Goal: Task Accomplishment & Management: Manage account settings

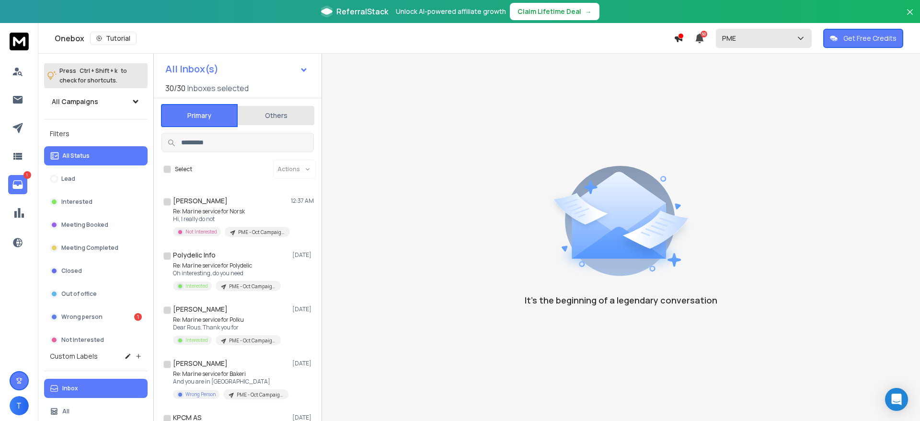
click at [790, 43] on button "PME" at bounding box center [764, 38] width 96 height 19
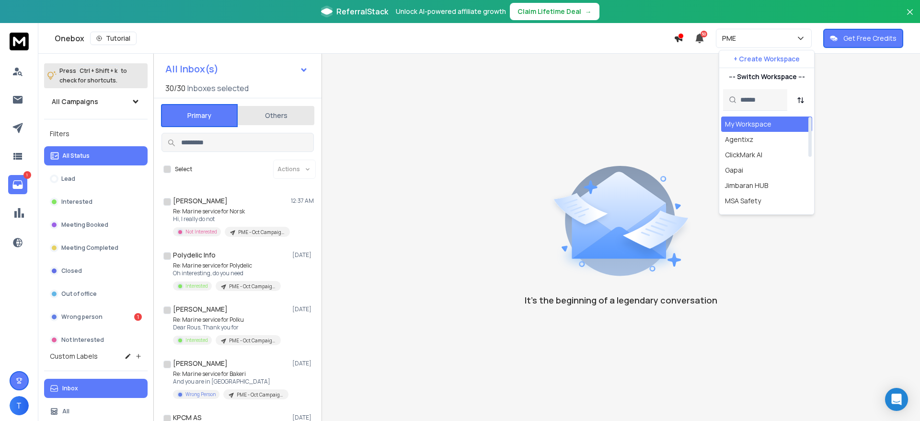
click at [758, 124] on div "My Workspace" at bounding box center [748, 124] width 46 height 10
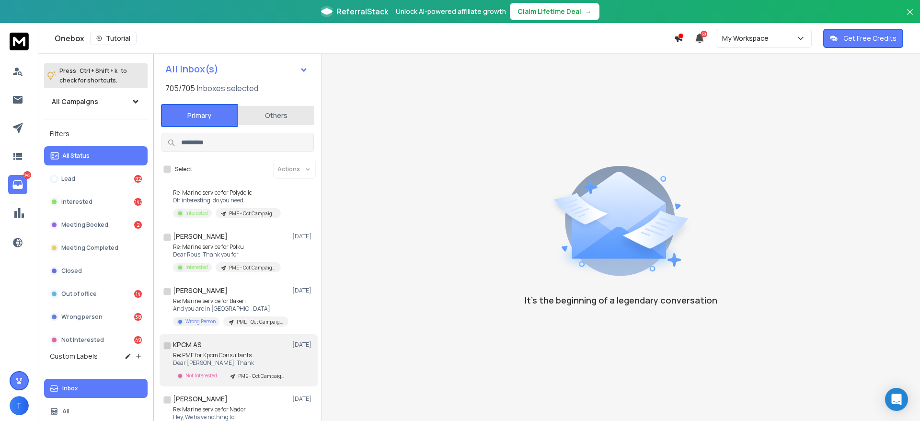
scroll to position [72, 0]
click at [197, 355] on p "Re: PME for Kpcm Consultants" at bounding box center [230, 356] width 115 height 8
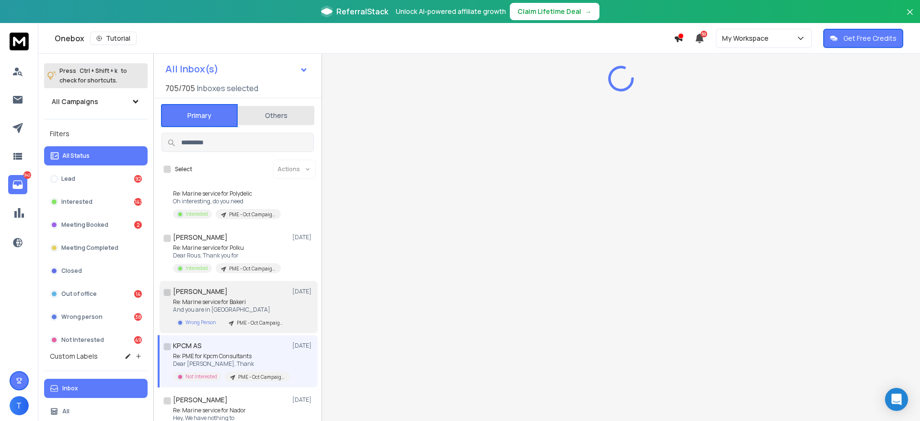
click at [265, 311] on p "And you are in [GEOGRAPHIC_DATA]" at bounding box center [230, 310] width 115 height 8
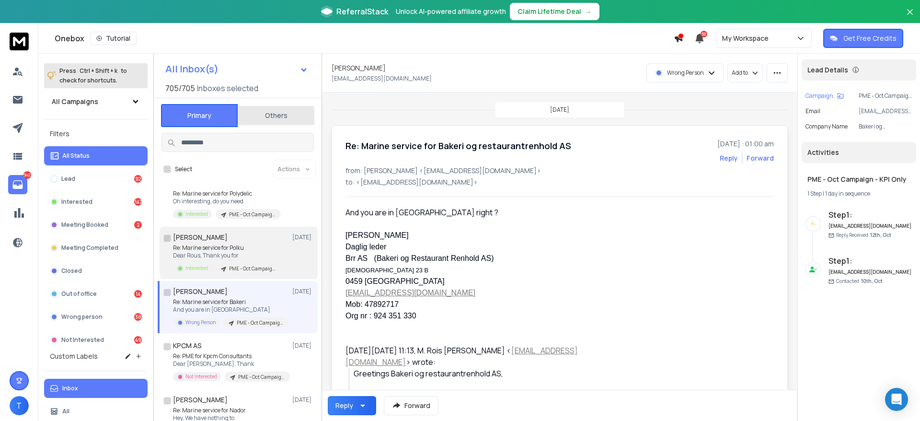
scroll to position [216, 0]
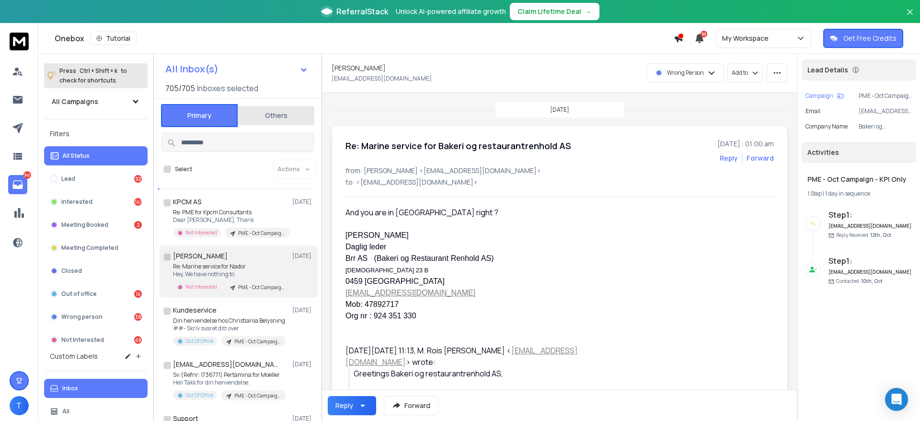
click at [226, 248] on div "Essi Nádor 11 Oct Re: Marine service for Nador Hey, We have nothing to Not Inte…" at bounding box center [239, 271] width 158 height 52
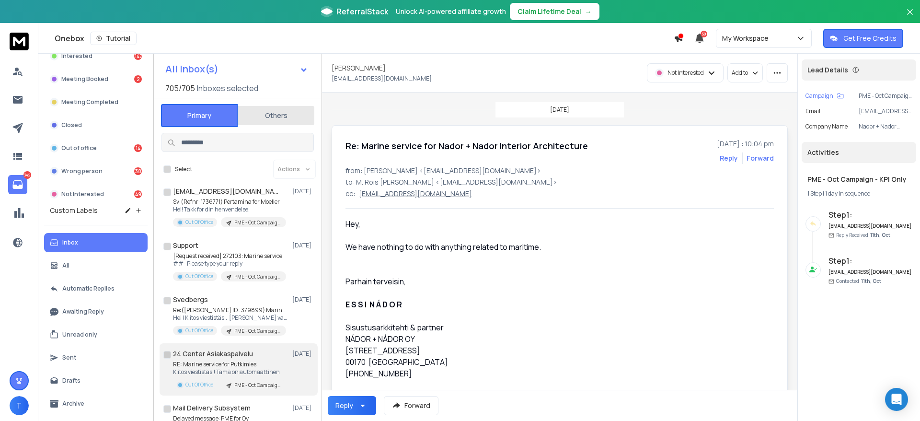
scroll to position [431, 0]
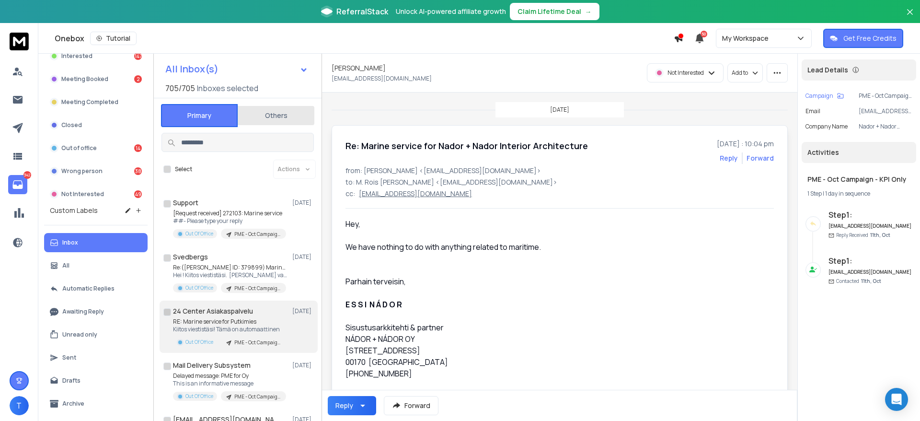
click at [275, 336] on div "RE: Marine service for Putkimies Kiitos viestistäsi! Tämä on automaattinen Out …" at bounding box center [229, 332] width 113 height 29
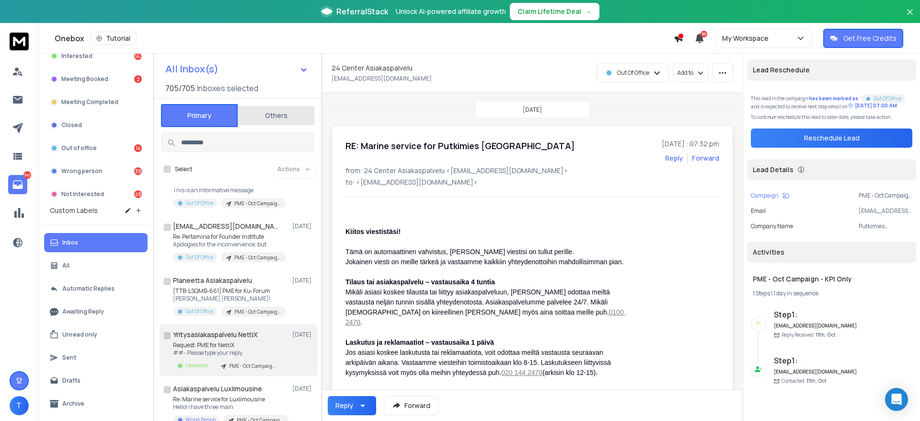
scroll to position [647, 0]
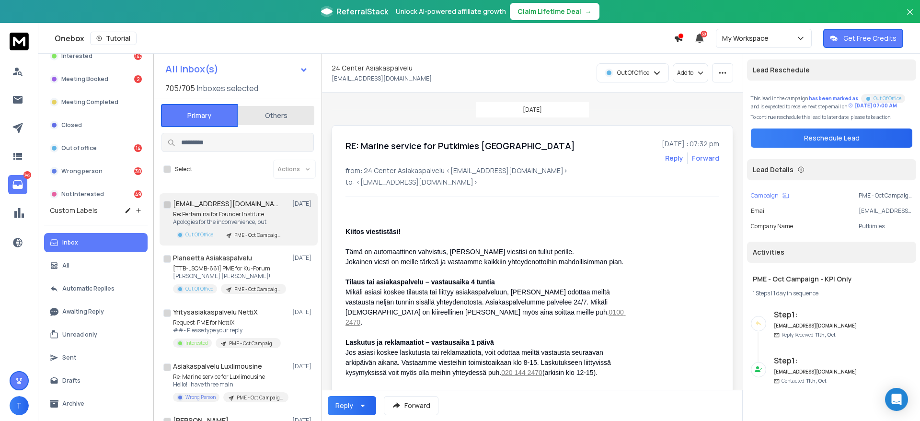
click at [218, 215] on p "Re: Pertamina for Founder Institute" at bounding box center [229, 214] width 113 height 8
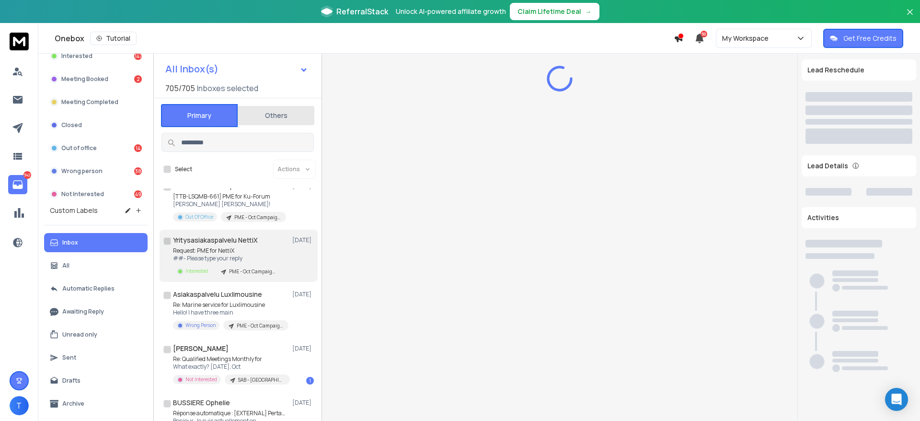
scroll to position [791, 0]
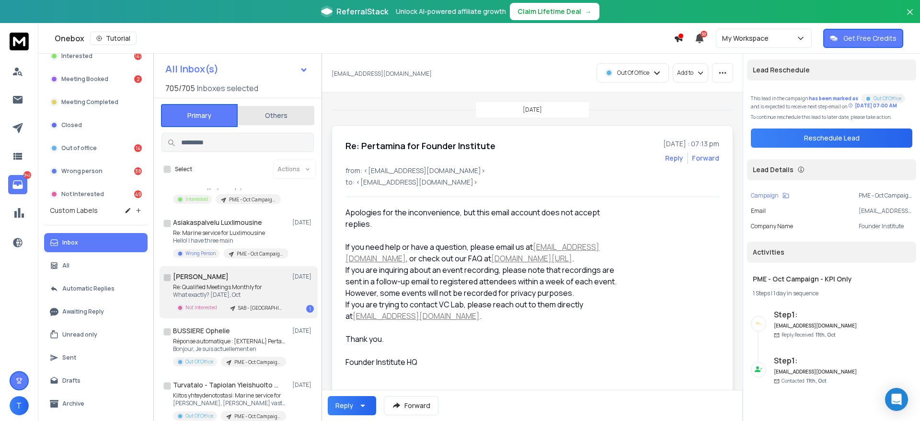
click at [242, 303] on div "SAB - [GEOGRAPHIC_DATA] - LeadGen Professionals - 11-20 - B2B" at bounding box center [257, 307] width 65 height 10
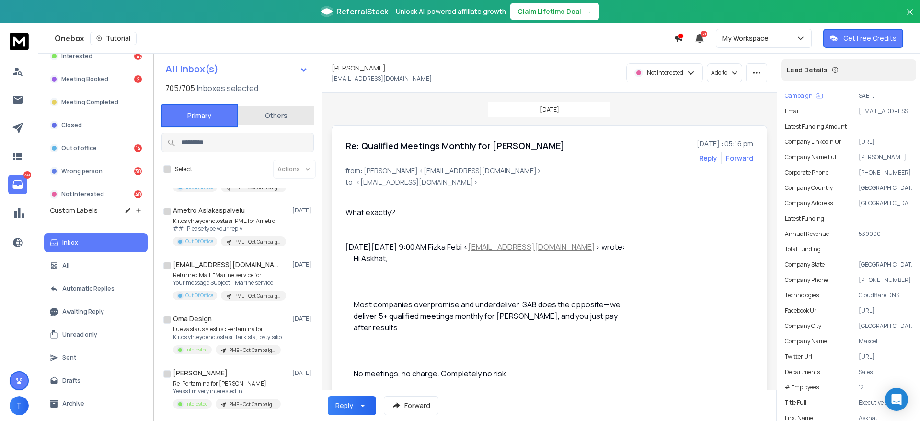
scroll to position [1078, 0]
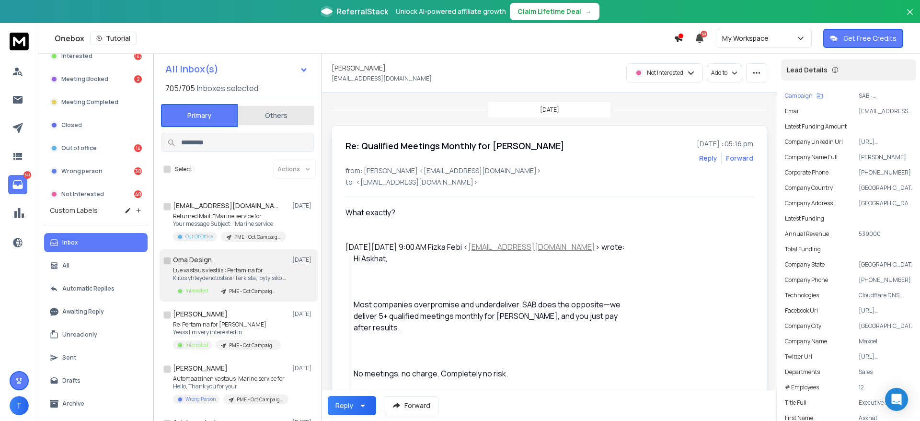
click at [259, 286] on div "PME - Oct Campaign - KPI Only" at bounding box center [248, 291] width 65 height 10
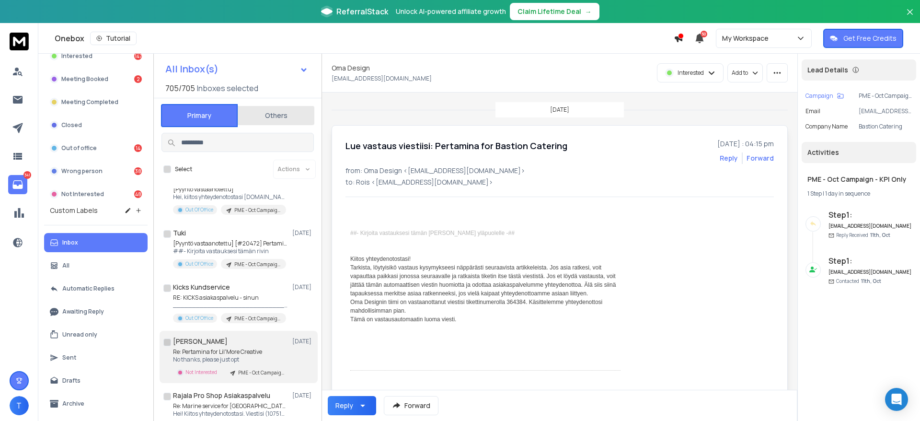
scroll to position [1366, 0]
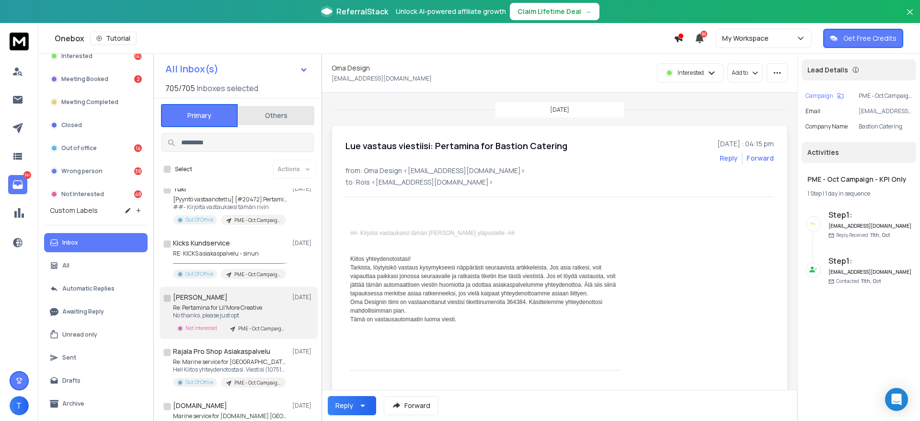
click at [222, 302] on div "Laura Palminen 11 Oct Re: Pertamina for Lil'More Creative No thanks, please jus…" at bounding box center [243, 312] width 141 height 41
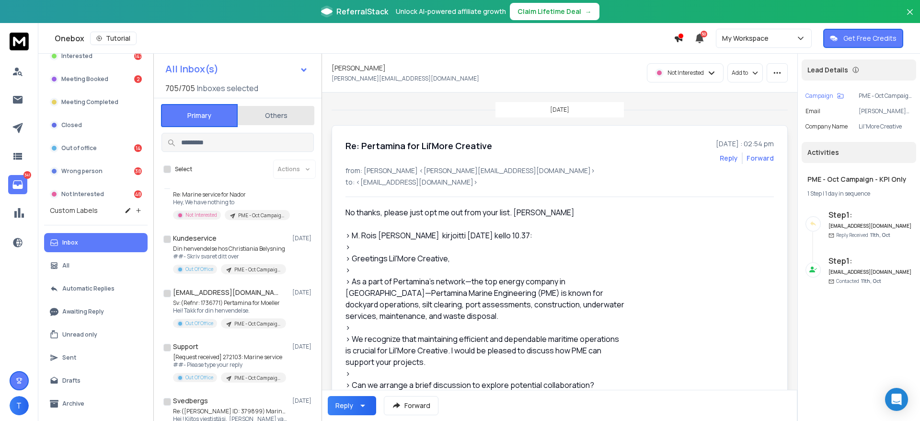
scroll to position [0, 0]
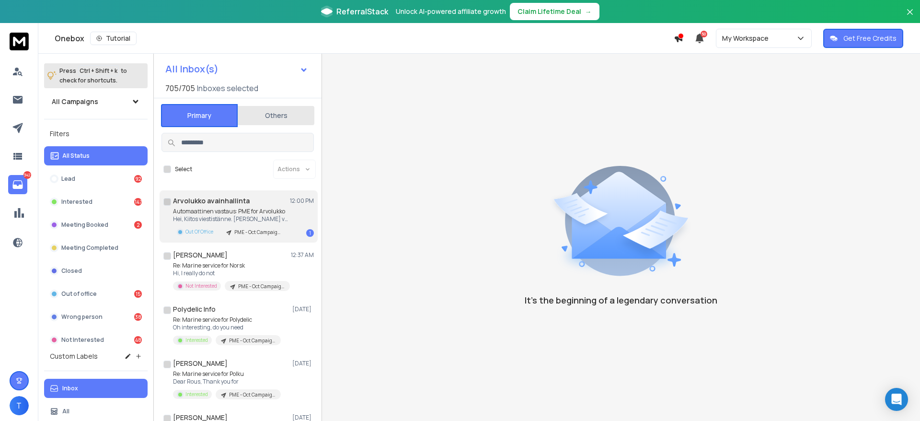
click at [218, 199] on h1 "Arvolukko avainhallinta" at bounding box center [211, 201] width 77 height 10
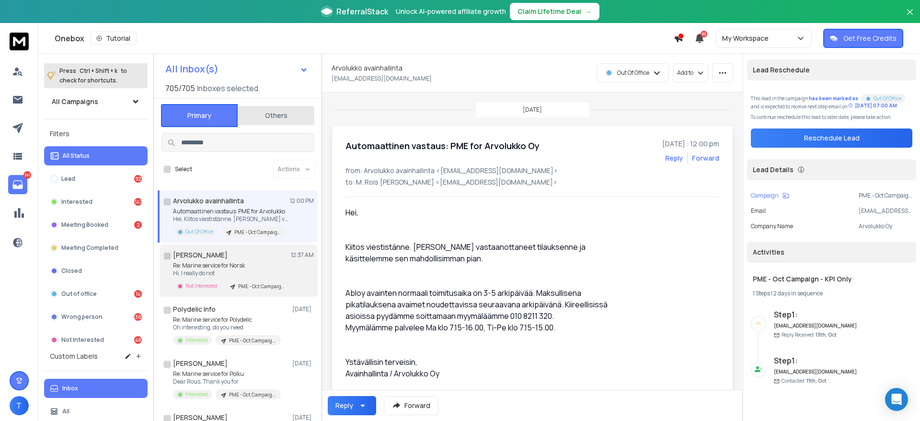
click at [210, 277] on p "Hi, I really do not" at bounding box center [230, 273] width 115 height 8
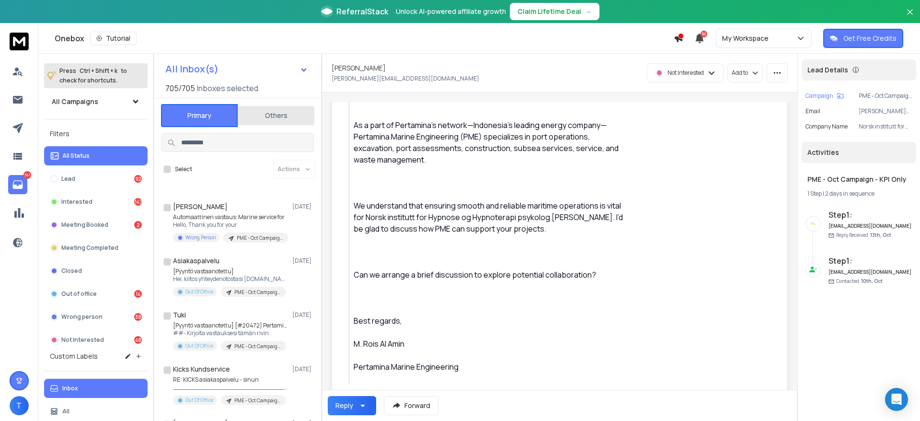
scroll to position [1366, 0]
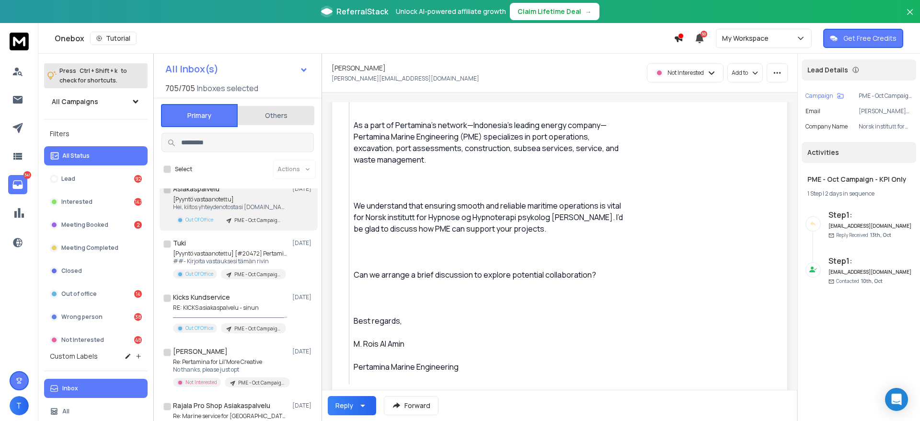
click at [213, 223] on p "Out Of Office" at bounding box center [199, 219] width 28 height 7
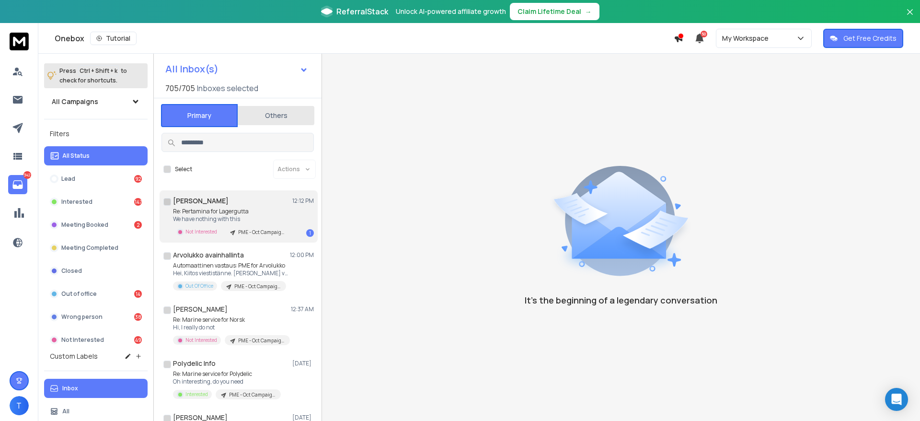
click at [253, 233] on p "PME - Oct Campaign - KPI Only" at bounding box center [261, 232] width 46 height 7
